Goal: Task Accomplishment & Management: Manage account settings

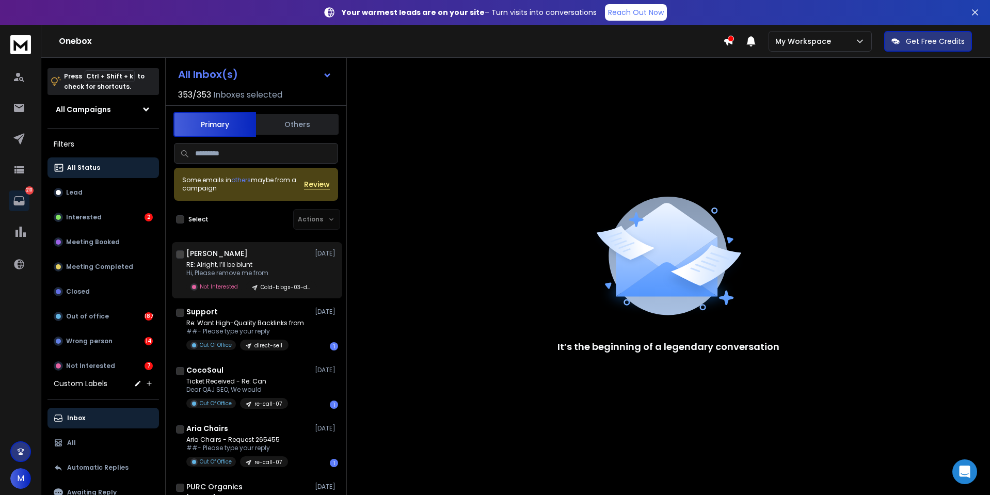
click at [229, 255] on h1 "[PERSON_NAME]" at bounding box center [216, 253] width 61 height 10
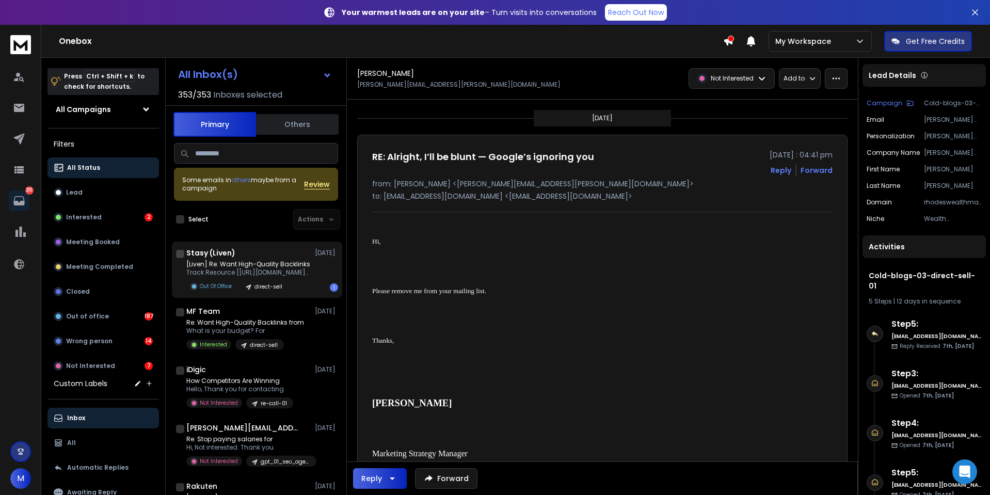
scroll to position [310, 0]
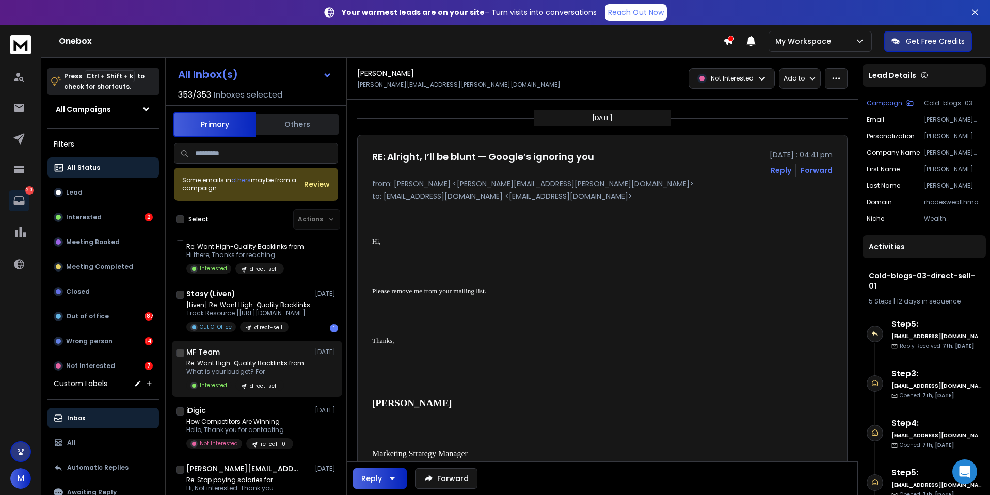
click at [230, 365] on p "Re: Want High-Quality Backlinks from" at bounding box center [245, 363] width 118 height 8
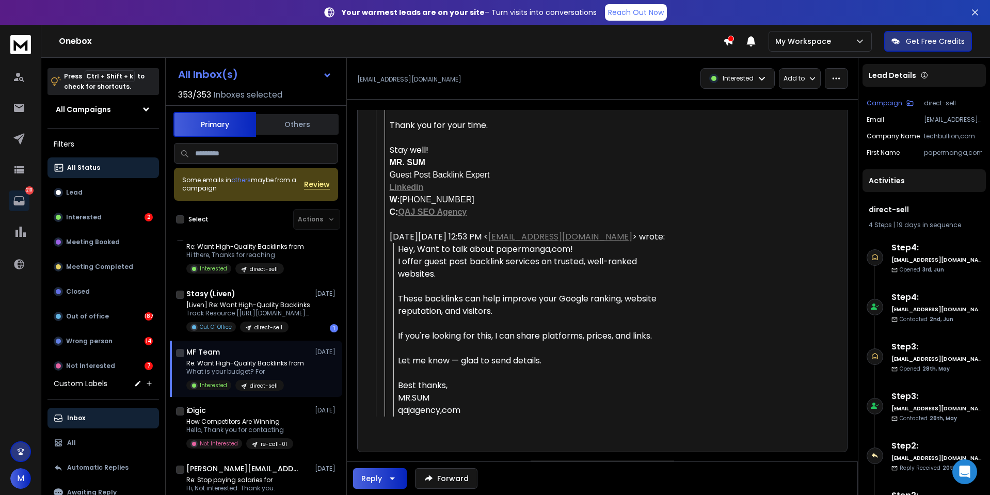
scroll to position [795, 0]
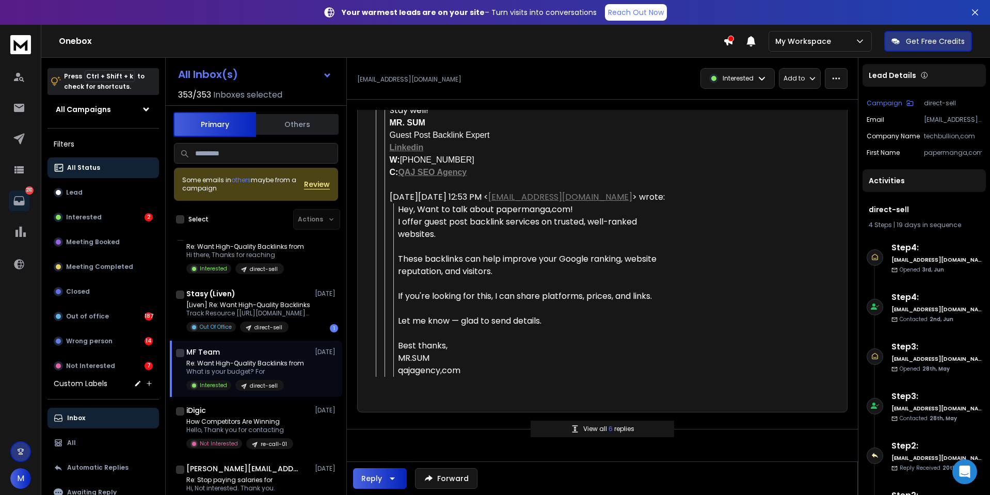
click at [611, 426] on span "6" at bounding box center [611, 428] width 6 height 9
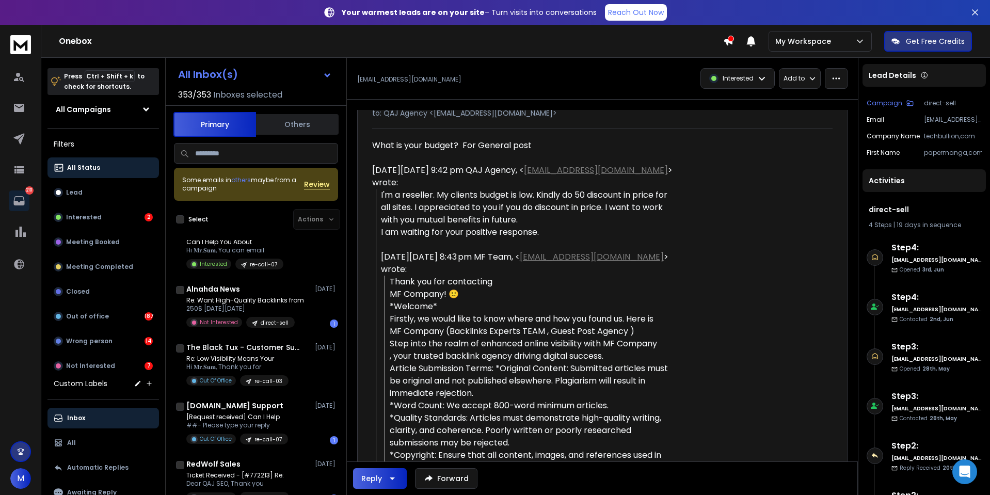
scroll to position [671, 0]
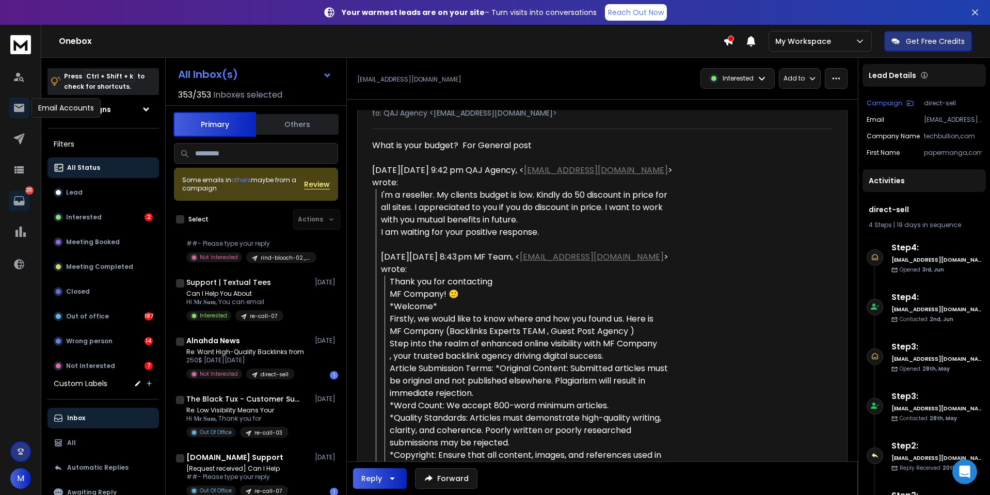
click at [23, 117] on link at bounding box center [19, 108] width 21 height 21
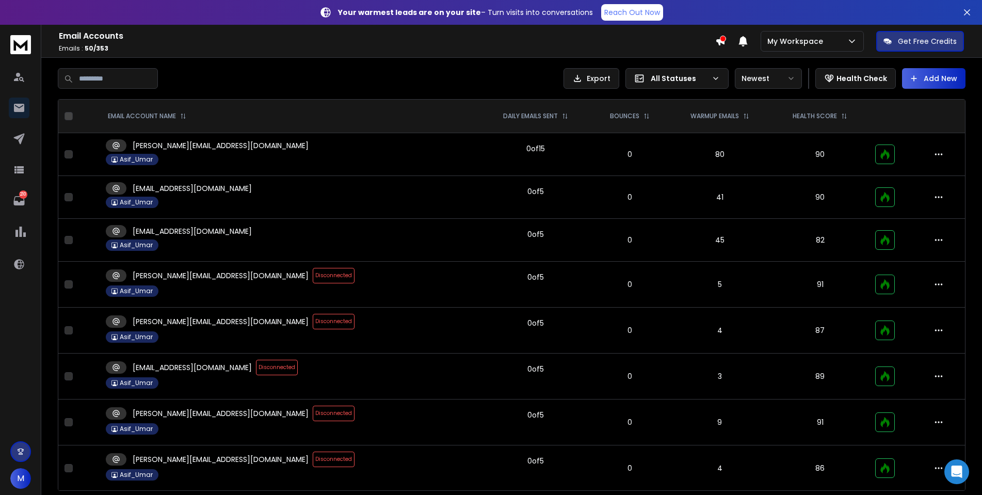
click at [661, 75] on p "All Statuses" at bounding box center [679, 78] width 57 height 10
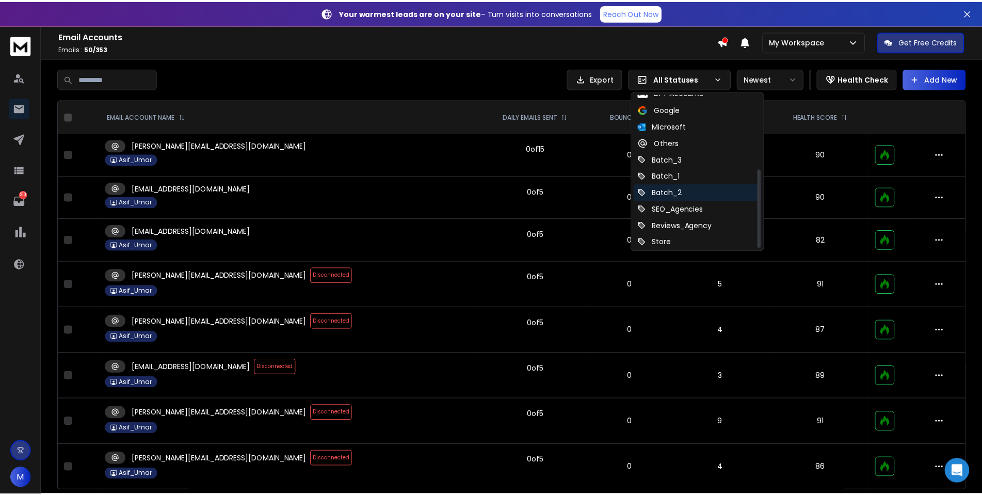
scroll to position [147, 0]
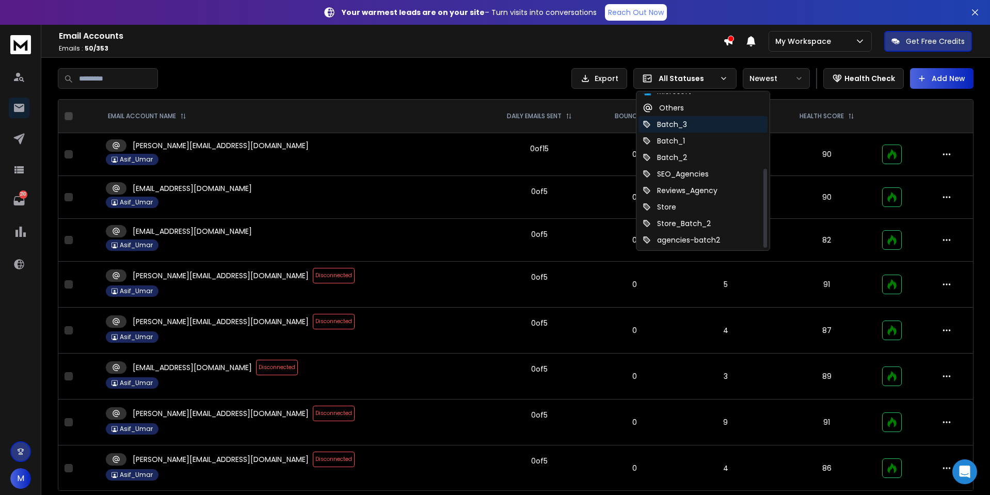
click at [682, 124] on div "Batch_3" at bounding box center [664, 124] width 44 height 10
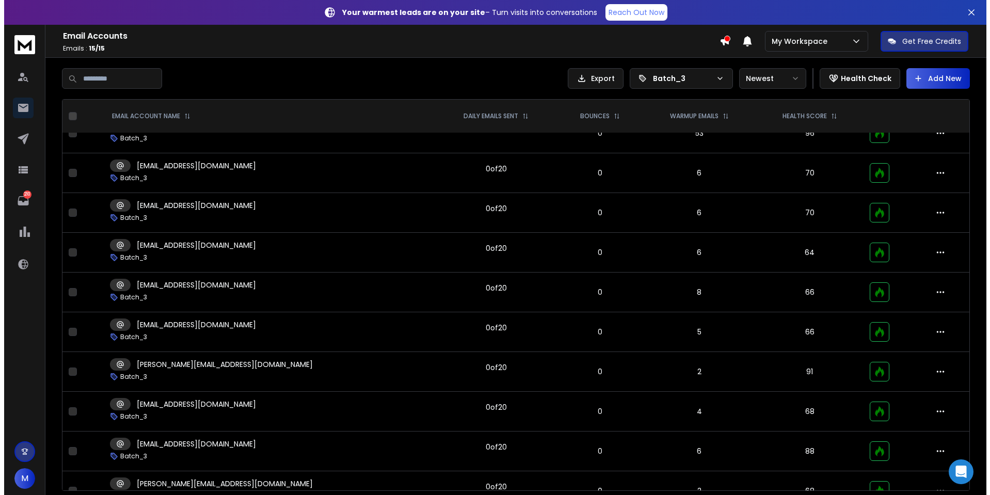
scroll to position [0, 0]
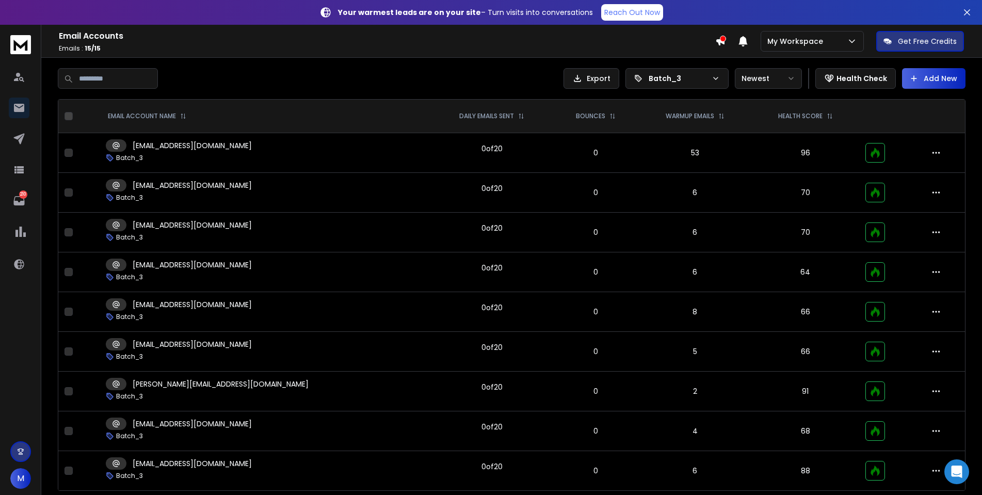
click at [158, 145] on p "[EMAIL_ADDRESS][DOMAIN_NAME]" at bounding box center [192, 145] width 119 height 10
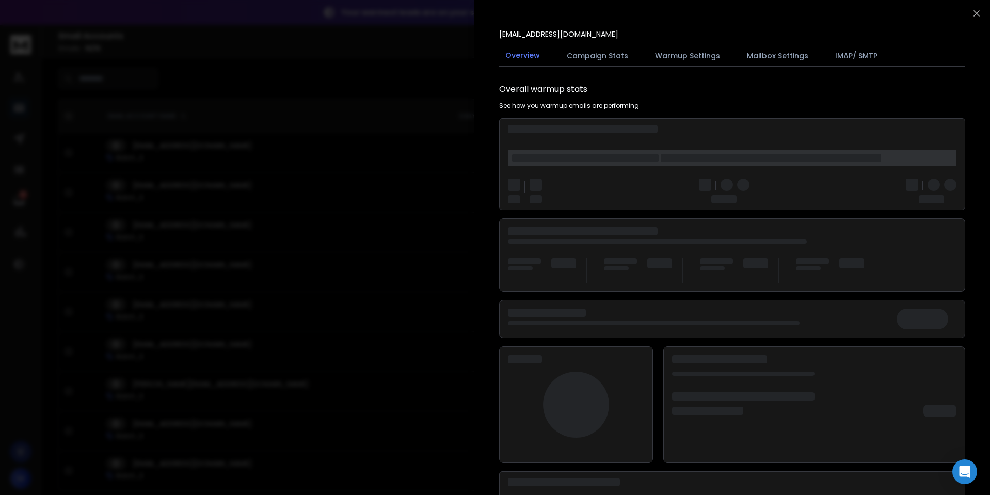
click at [836, 53] on button "IMAP/ SMTP" at bounding box center [856, 55] width 55 height 23
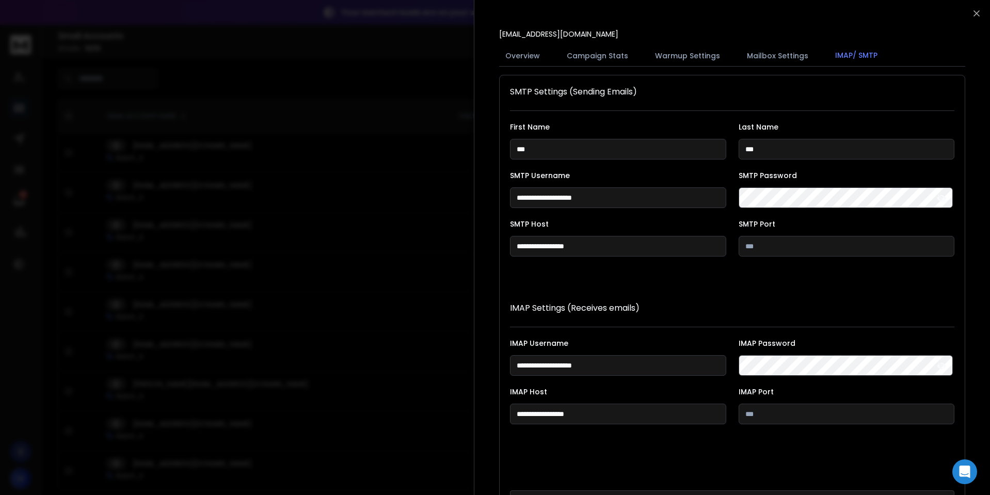
click at [937, 200] on icon at bounding box center [941, 198] width 9 height 9
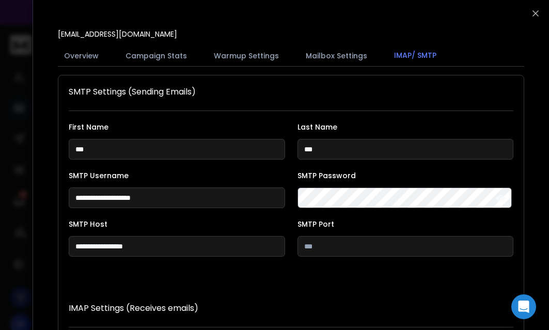
click at [176, 196] on input "**********" at bounding box center [177, 197] width 216 height 21
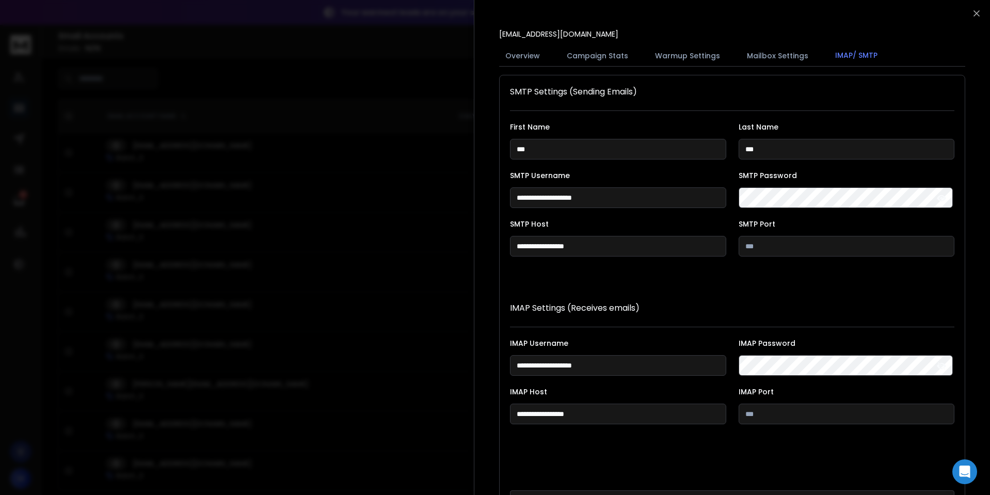
click at [426, 213] on div at bounding box center [495, 247] width 990 height 495
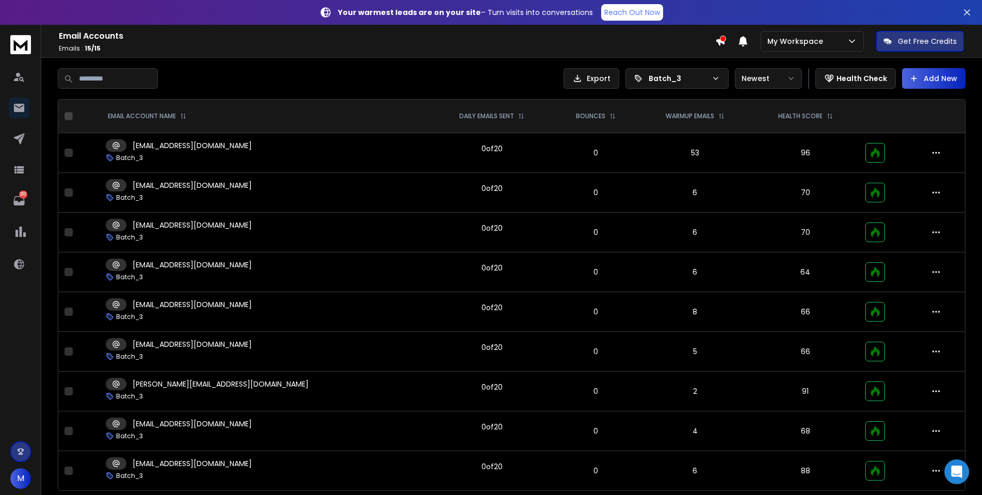
click at [144, 78] on input at bounding box center [108, 78] width 100 height 21
type input "********"
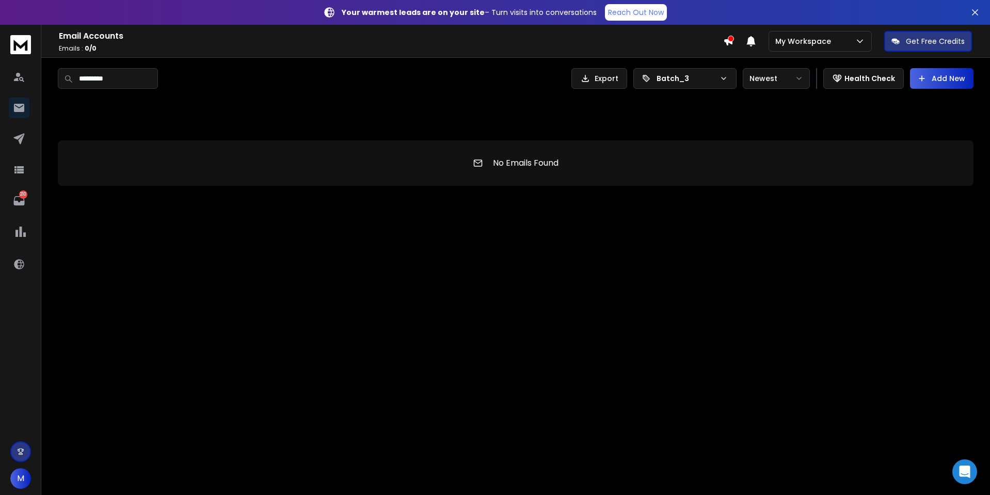
click at [136, 76] on input "*********" at bounding box center [108, 78] width 100 height 21
type input "********"
drag, startPoint x: 99, startPoint y: 81, endPoint x: 196, endPoint y: 90, distance: 97.4
click at [196, 90] on div "******** Export Batch_3 Newest Health Check Add New ******** No Emails Found" at bounding box center [515, 127] width 915 height 118
type input "*****"
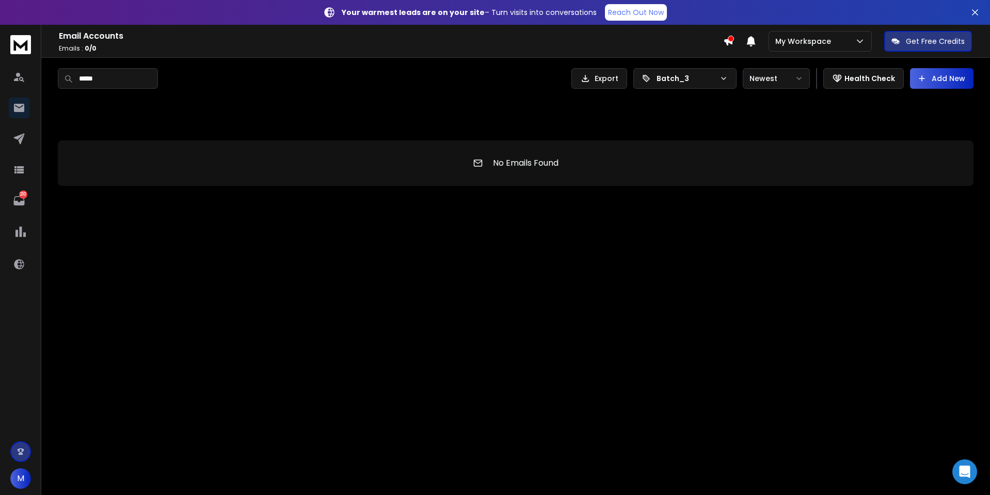
click at [689, 86] on div "Batch_3" at bounding box center [684, 78] width 103 height 21
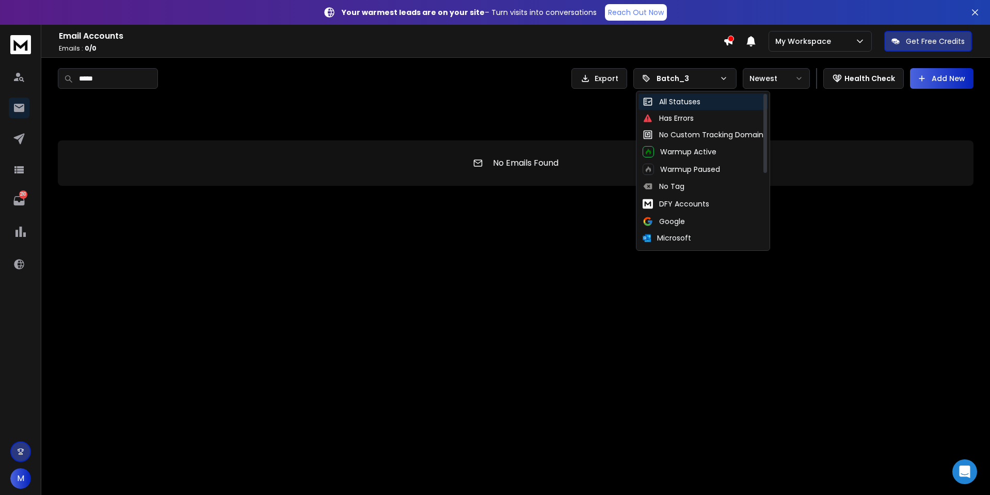
click at [689, 105] on div "All Statuses" at bounding box center [671, 101] width 58 height 10
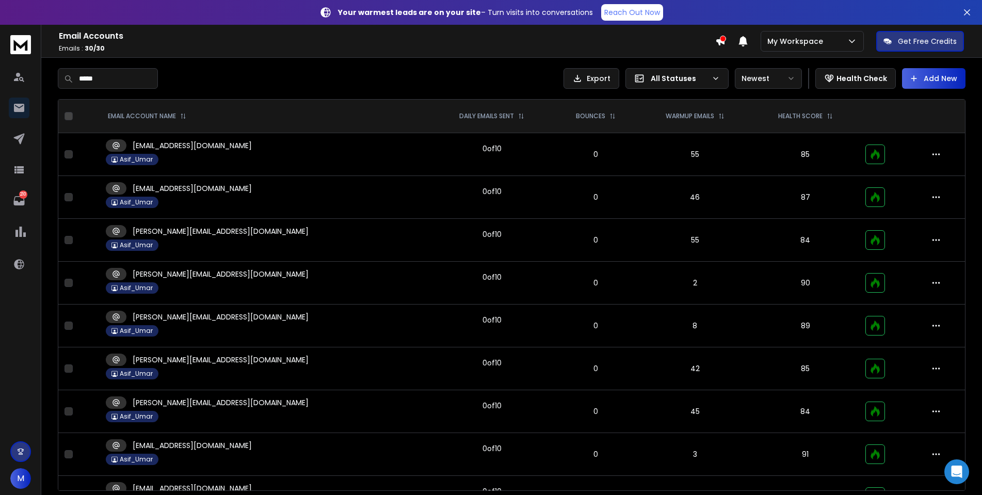
click at [136, 84] on input "*****" at bounding box center [108, 78] width 100 height 21
type input "********"
click at [188, 150] on p "[EMAIL_ADDRESS][DOMAIN_NAME]" at bounding box center [192, 145] width 119 height 10
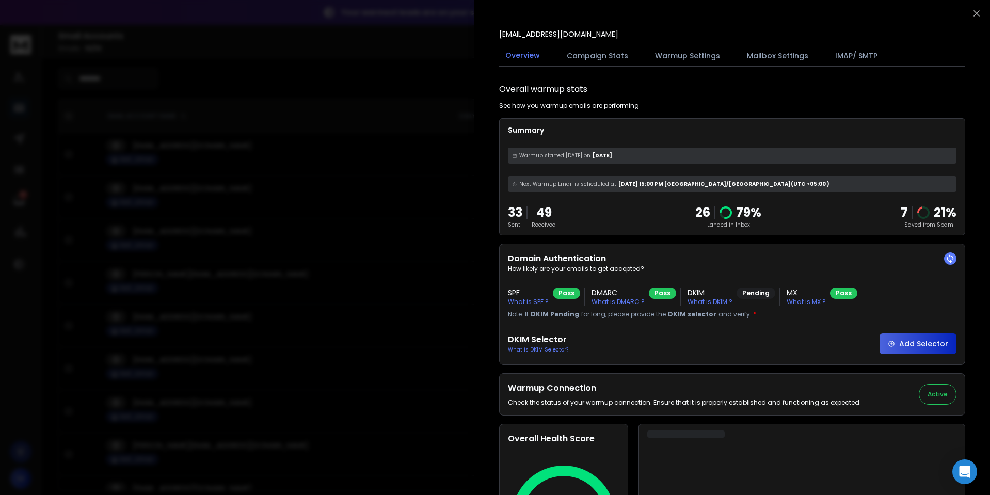
click at [786, 58] on button "Mailbox Settings" at bounding box center [777, 55] width 74 height 23
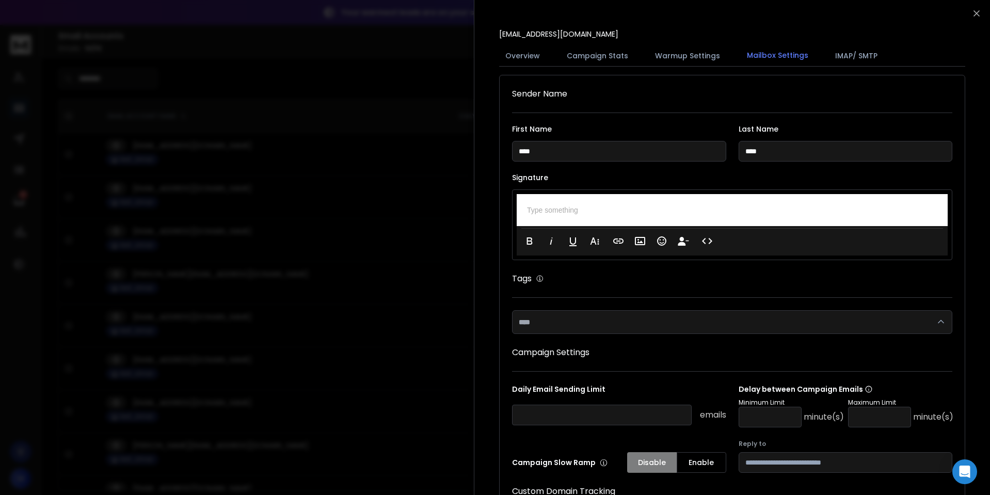
click at [838, 51] on button "IMAP/ SMTP" at bounding box center [856, 55] width 55 height 23
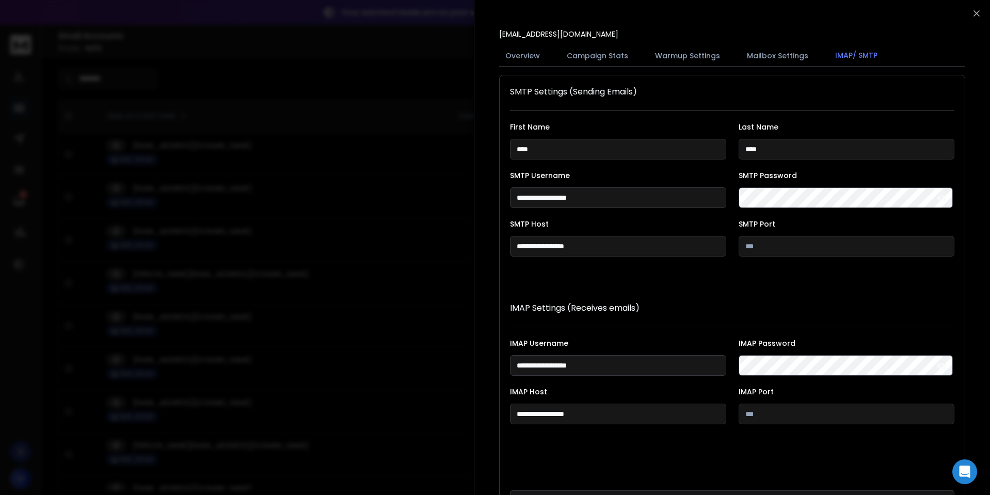
click at [662, 195] on input "**********" at bounding box center [618, 197] width 216 height 21
click at [937, 195] on icon at bounding box center [941, 198] width 9 height 9
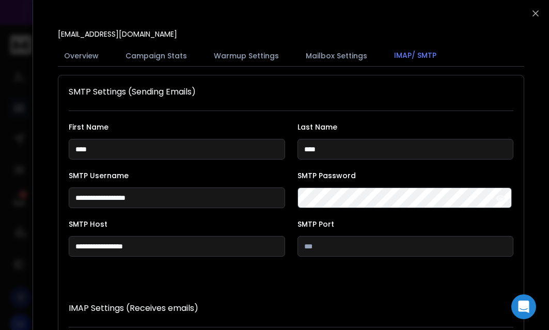
click at [24, 87] on div at bounding box center [274, 165] width 549 height 330
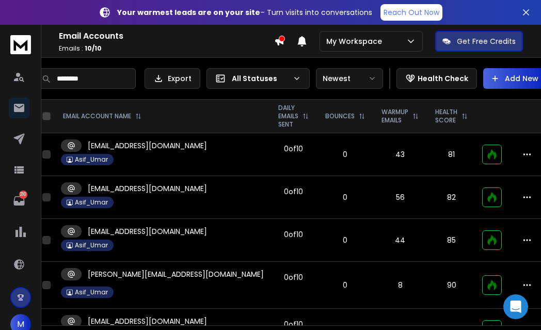
click at [198, 187] on p "[EMAIL_ADDRESS][DOMAIN_NAME]" at bounding box center [147, 188] width 119 height 10
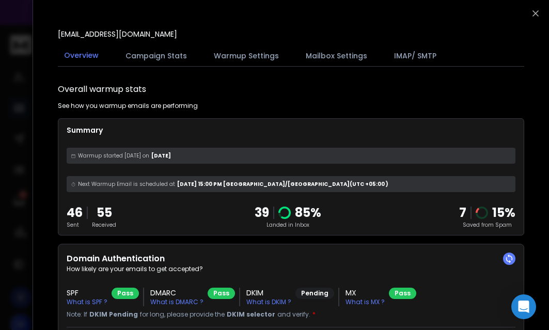
click at [402, 53] on button "IMAP/ SMTP" at bounding box center [415, 55] width 55 height 23
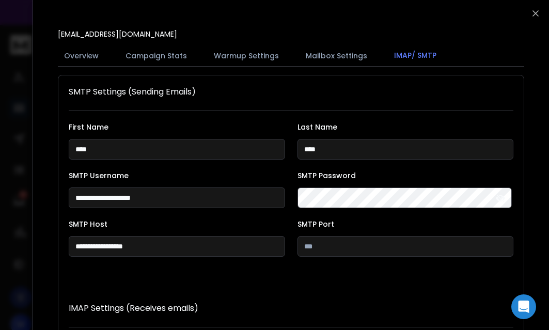
drag, startPoint x: 191, startPoint y: 201, endPoint x: 72, endPoint y: 199, distance: 118.7
click at [72, 199] on input "**********" at bounding box center [177, 197] width 216 height 21
click at [497, 197] on icon at bounding box center [499, 198] width 9 height 9
click at [131, 119] on form "**********" at bounding box center [291, 331] width 444 height 441
click at [17, 150] on div at bounding box center [274, 165] width 549 height 330
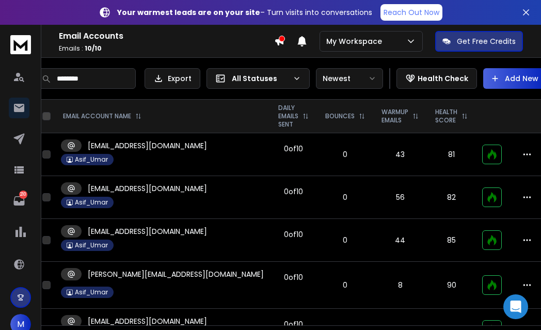
click at [167, 235] on p "[EMAIL_ADDRESS][DOMAIN_NAME]" at bounding box center [147, 231] width 119 height 10
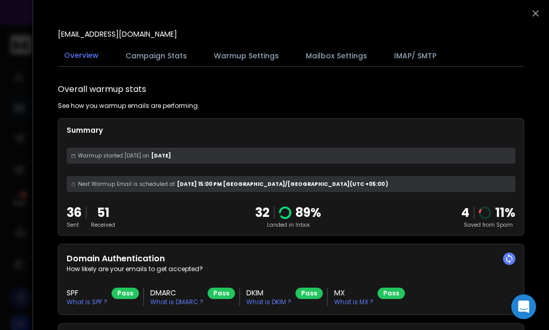
click at [320, 56] on button "Mailbox Settings" at bounding box center [336, 55] width 74 height 23
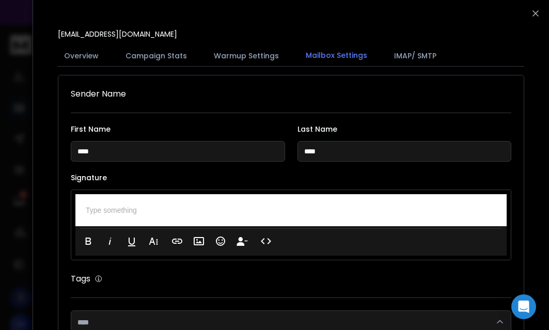
click at [390, 51] on button "IMAP/ SMTP" at bounding box center [415, 55] width 55 height 23
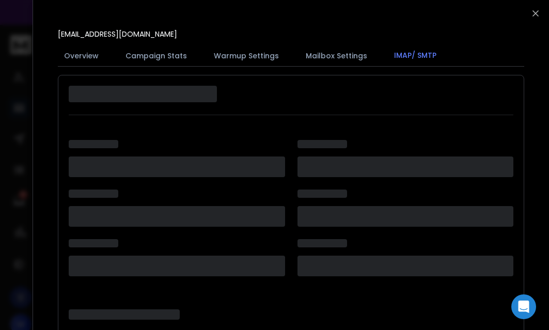
scroll to position [155, 0]
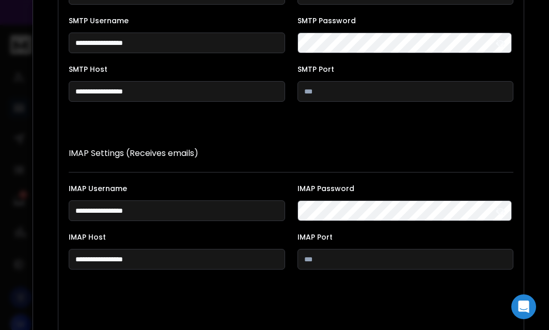
click at [201, 45] on input "**********" at bounding box center [177, 43] width 216 height 21
click at [201, 44] on input "**********" at bounding box center [177, 43] width 216 height 21
click at [497, 45] on icon at bounding box center [499, 43] width 9 height 9
click at [260, 157] on p "IMAP Settings (Receives emails)" at bounding box center [291, 153] width 444 height 12
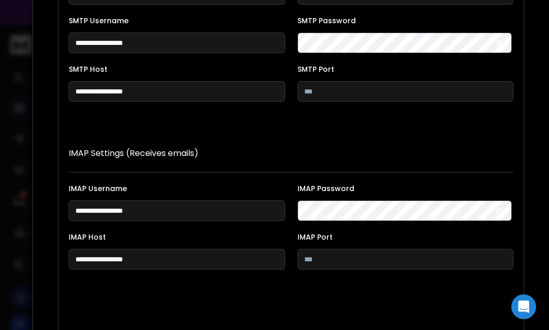
click at [46, 40] on div "**********" at bounding box center [290, 141] width 491 height 567
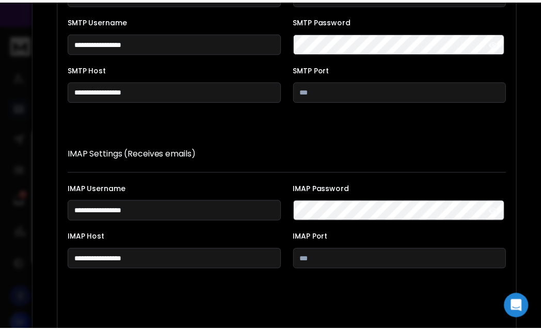
scroll to position [0, 0]
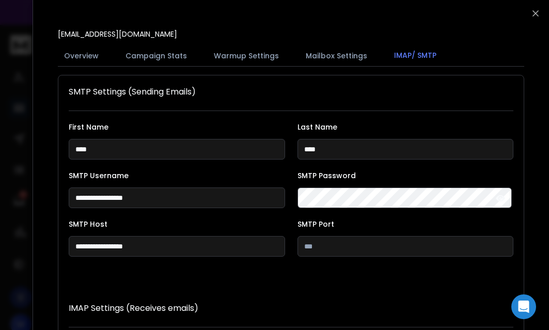
click at [12, 100] on div at bounding box center [274, 165] width 549 height 330
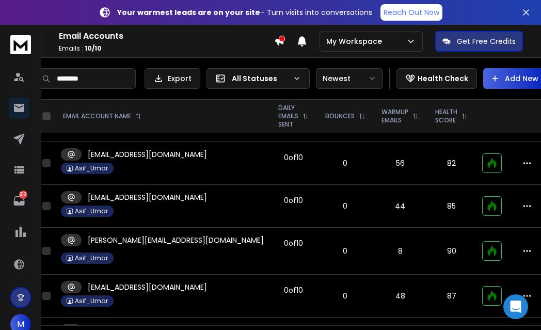
scroll to position [52, 0]
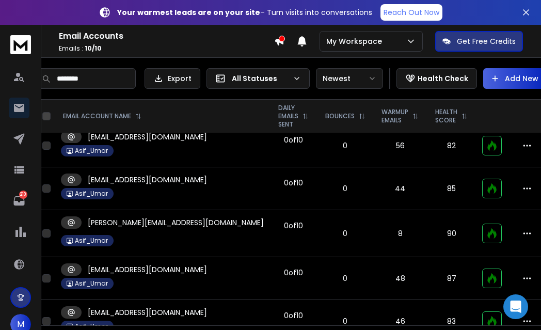
click at [173, 228] on p "[PERSON_NAME][EMAIL_ADDRESS][DOMAIN_NAME]" at bounding box center [176, 222] width 176 height 10
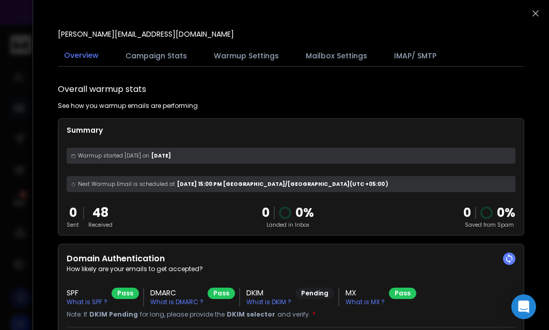
click at [416, 55] on button "IMAP/ SMTP" at bounding box center [415, 55] width 55 height 23
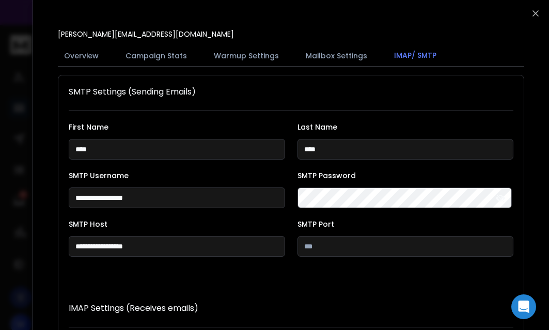
click at [340, 55] on button "Mailbox Settings" at bounding box center [336, 55] width 74 height 23
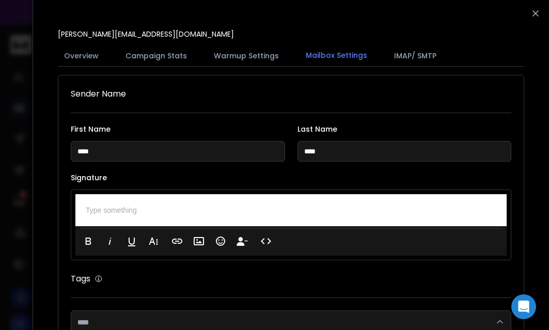
drag, startPoint x: 395, startPoint y: 47, endPoint x: 391, endPoint y: 67, distance: 19.9
click at [395, 48] on button "IMAP/ SMTP" at bounding box center [415, 55] width 55 height 23
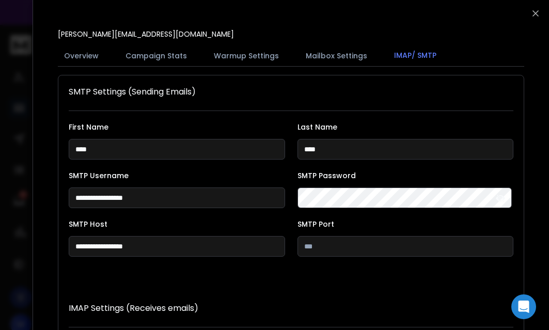
click at [495, 198] on icon at bounding box center [499, 198] width 9 height 6
click at [164, 199] on input "**********" at bounding box center [177, 197] width 216 height 21
click at [164, 198] on input "**********" at bounding box center [177, 197] width 216 height 21
click at [165, 197] on input "**********" at bounding box center [177, 197] width 216 height 21
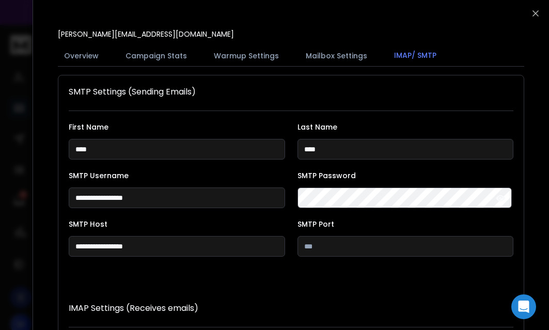
click at [165, 197] on input "**********" at bounding box center [177, 197] width 216 height 21
click at [2, 283] on div at bounding box center [274, 165] width 549 height 330
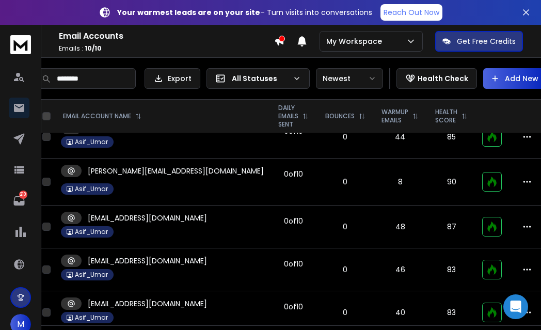
scroll to position [155, 0]
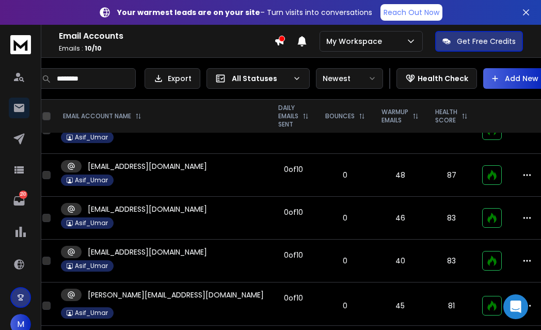
click at [207, 169] on p "[EMAIL_ADDRESS][DOMAIN_NAME]" at bounding box center [147, 166] width 119 height 10
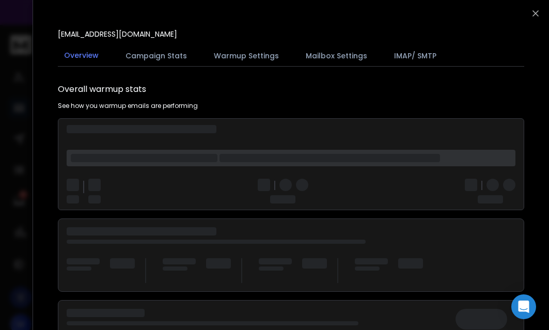
click at [389, 52] on button "IMAP/ SMTP" at bounding box center [415, 55] width 55 height 23
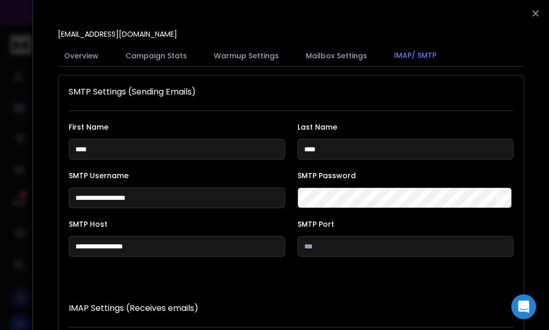
click at [200, 195] on input "**********" at bounding box center [177, 197] width 216 height 21
click at [14, 285] on div at bounding box center [274, 165] width 549 height 330
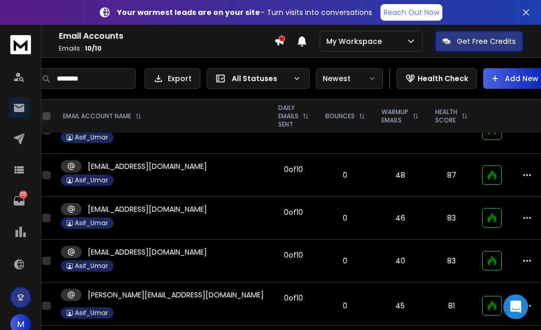
click at [183, 210] on p "[EMAIL_ADDRESS][DOMAIN_NAME]" at bounding box center [147, 209] width 119 height 10
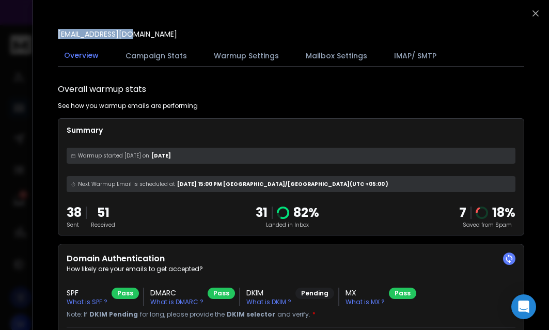
drag, startPoint x: 99, startPoint y: 29, endPoint x: 54, endPoint y: 34, distance: 45.6
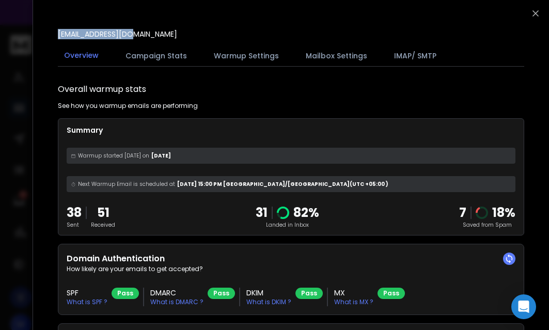
copy p "[EMAIL_ADDRESS][DOMAIN_NAME]"
click at [34, 281] on div "Multi Select Table Sheet [EMAIL_ADDRESS][DOMAIN_NAME] Overview Campaign Stats W…" at bounding box center [291, 165] width 516 height 330
click at [27, 224] on div at bounding box center [274, 165] width 549 height 330
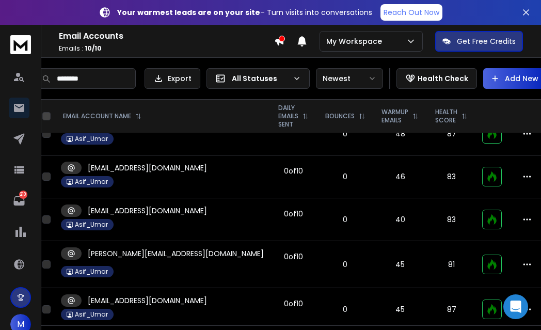
scroll to position [248, 0]
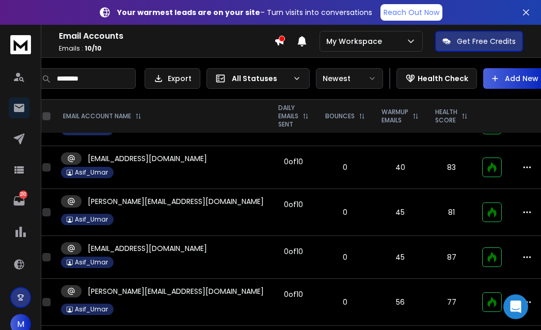
click at [178, 160] on p "[EMAIL_ADDRESS][DOMAIN_NAME]" at bounding box center [147, 158] width 119 height 10
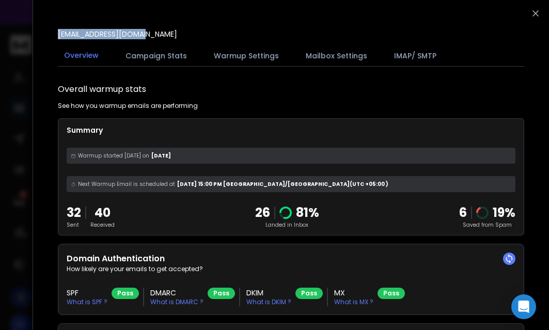
drag, startPoint x: 147, startPoint y: 36, endPoint x: 59, endPoint y: 39, distance: 87.3
copy p "[EMAIL_ADDRESS][DOMAIN_NAME]"
click at [210, 89] on div "Overall warmup stats See how you warmup emails are performing" at bounding box center [291, 96] width 466 height 27
click at [246, 95] on div "Overall warmup stats See how you warmup emails are performing" at bounding box center [291, 96] width 466 height 27
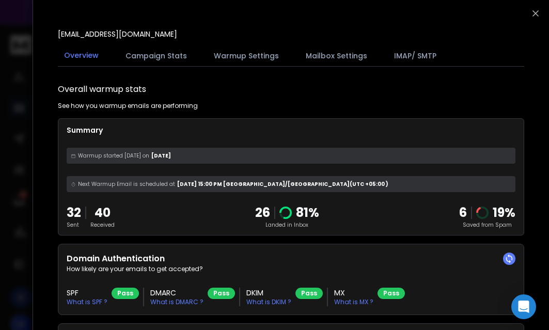
click at [12, 284] on div at bounding box center [274, 165] width 549 height 330
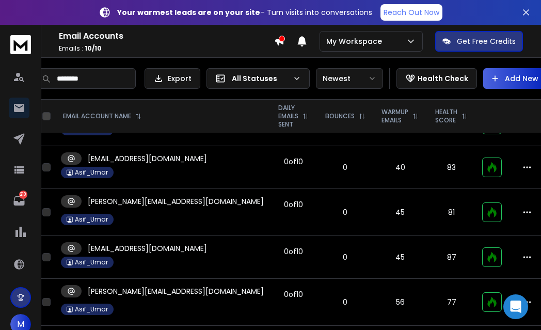
click at [165, 164] on div "[EMAIL_ADDRESS][DOMAIN_NAME]" at bounding box center [134, 158] width 146 height 12
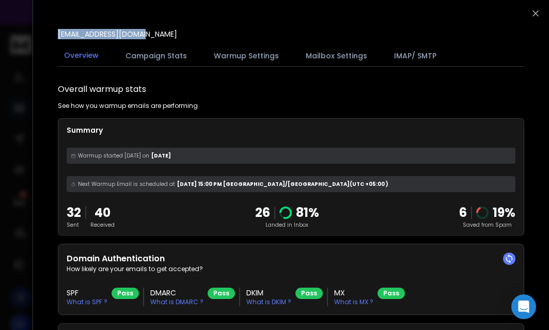
drag, startPoint x: 57, startPoint y: 38, endPoint x: 143, endPoint y: 36, distance: 86.2
copy p "[EMAIL_ADDRESS][DOMAIN_NAME]"
click at [186, 95] on div "Overall warmup stats See how you warmup emails are performing" at bounding box center [291, 96] width 466 height 27
click at [25, 151] on div at bounding box center [274, 165] width 549 height 330
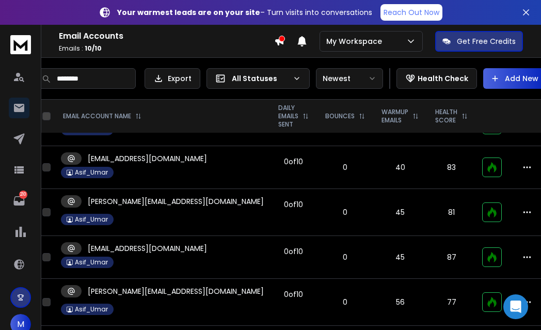
click at [171, 197] on p "[PERSON_NAME][EMAIL_ADDRESS][DOMAIN_NAME]" at bounding box center [176, 201] width 176 height 10
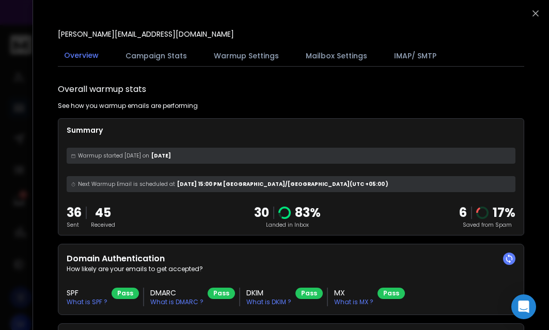
click at [26, 271] on div at bounding box center [274, 165] width 549 height 330
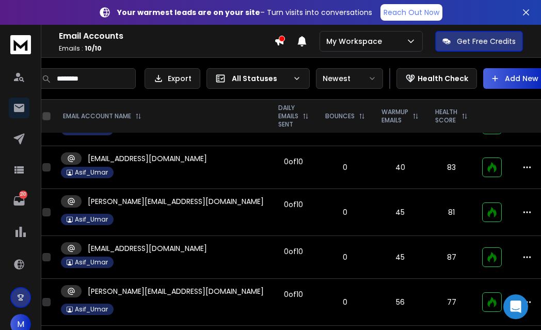
click at [182, 243] on p "[EMAIL_ADDRESS][DOMAIN_NAME]" at bounding box center [147, 248] width 119 height 10
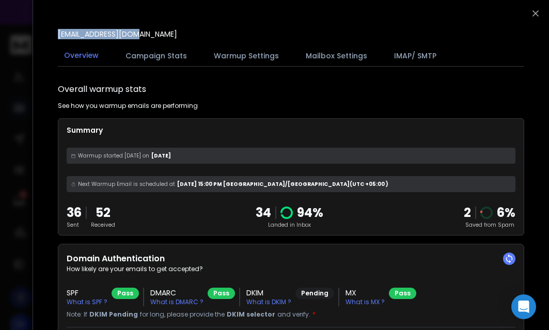
drag, startPoint x: 58, startPoint y: 33, endPoint x: 150, endPoint y: 39, distance: 92.1
copy p "[EMAIL_ADDRESS][DOMAIN_NAME]"
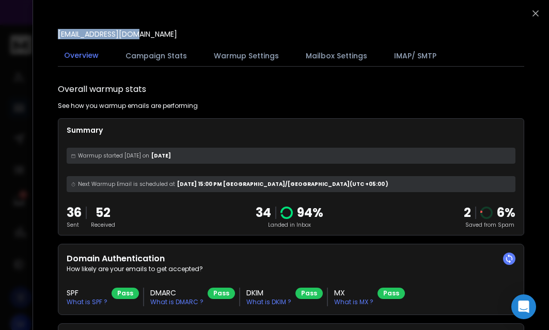
click at [172, 108] on p "See how you warmup emails are performing" at bounding box center [128, 106] width 140 height 8
click at [17, 290] on div at bounding box center [274, 165] width 549 height 330
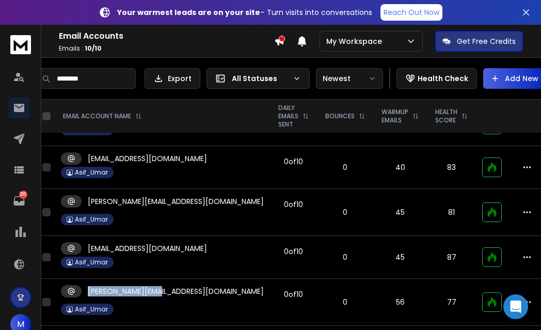
drag, startPoint x: 132, startPoint y: 288, endPoint x: 209, endPoint y: 289, distance: 76.9
click at [209, 289] on div "[PERSON_NAME][EMAIL_ADDRESS][DOMAIN_NAME]" at bounding box center [162, 293] width 203 height 17
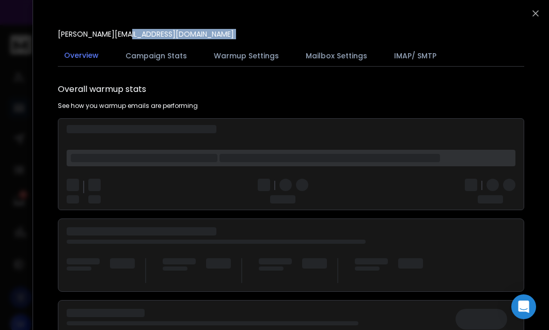
drag, startPoint x: 101, startPoint y: 35, endPoint x: 45, endPoint y: 43, distance: 56.9
click at [45, 43] on div "Multi Select Table Sheet [EMAIL_ADDRESS][DOMAIN_NAME] Overview Campaign Stats W…" at bounding box center [291, 165] width 516 height 330
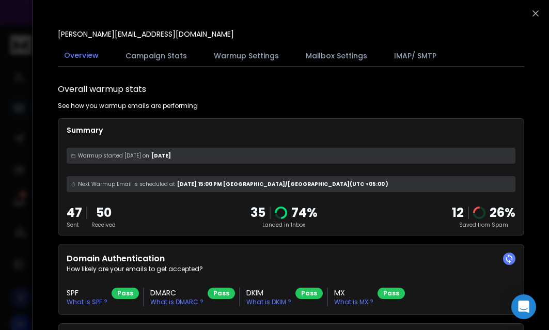
click at [66, 34] on p "[PERSON_NAME][EMAIL_ADDRESS][DOMAIN_NAME]" at bounding box center [146, 34] width 176 height 10
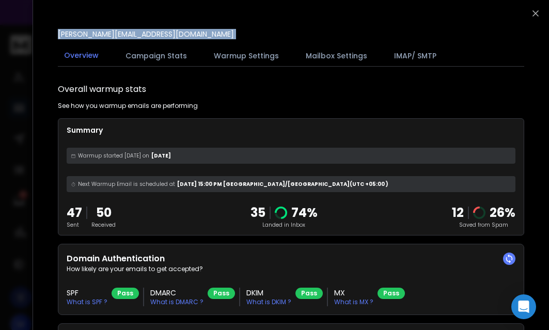
copy p "[PERSON_NAME][EMAIL_ADDRESS][DOMAIN_NAME]"
click at [222, 38] on div "[PERSON_NAME][EMAIL_ADDRESS][DOMAIN_NAME]" at bounding box center [291, 34] width 466 height 10
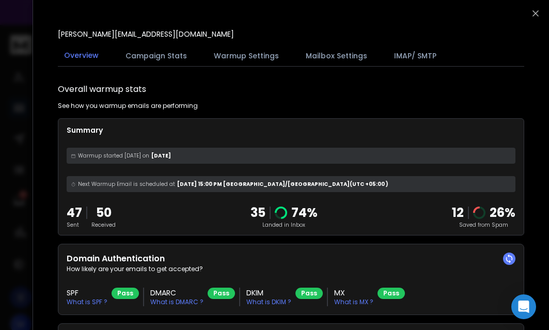
click at [340, 87] on div "Overall warmup stats See how you warmup emails are performing" at bounding box center [291, 96] width 466 height 27
click at [166, 37] on div "[PERSON_NAME][EMAIL_ADDRESS][DOMAIN_NAME]" at bounding box center [291, 34] width 466 height 10
drag, startPoint x: 57, startPoint y: 33, endPoint x: 66, endPoint y: 34, distance: 8.8
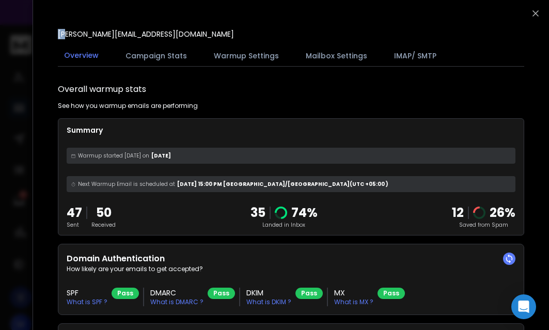
click at [67, 34] on p "[PERSON_NAME][EMAIL_ADDRESS][DOMAIN_NAME]" at bounding box center [146, 34] width 176 height 10
drag, startPoint x: 59, startPoint y: 35, endPoint x: 134, endPoint y: 39, distance: 75.0
copy p "[PERSON_NAME][EMAIL_ADDRESS][DOMAIN_NAME]"
click at [438, 106] on div "Overall warmup stats See how you warmup emails are performing" at bounding box center [291, 96] width 466 height 27
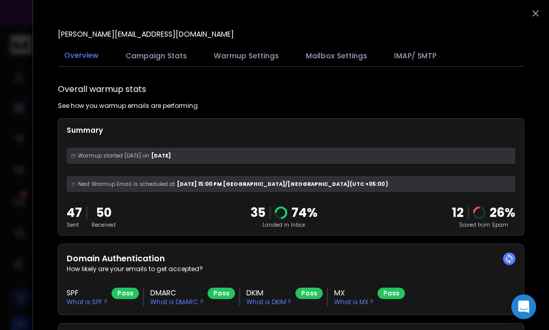
click at [11, 107] on div at bounding box center [274, 165] width 549 height 330
